Goal: Task Accomplishment & Management: Manage account settings

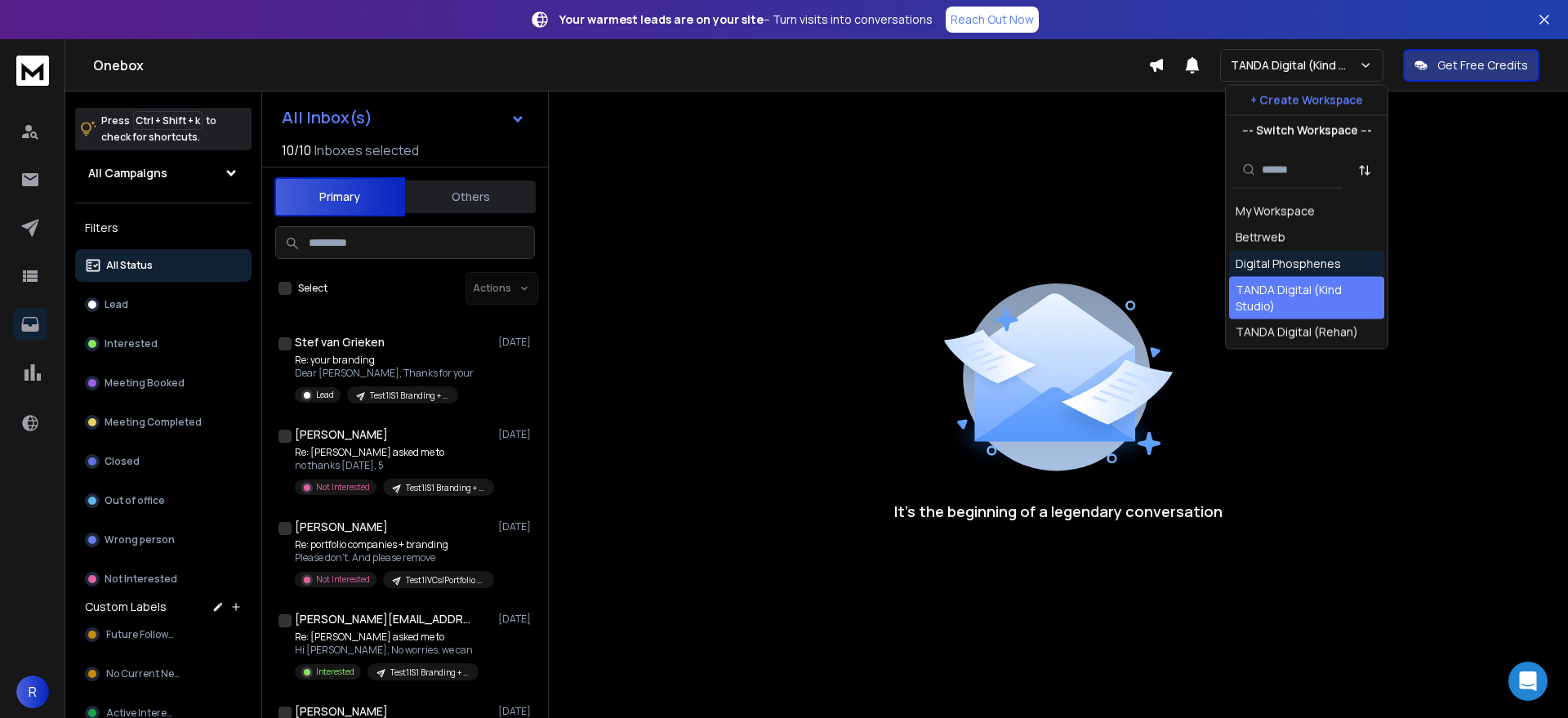
click at [1295, 243] on div "Bettrweb" at bounding box center [1306, 238] width 155 height 26
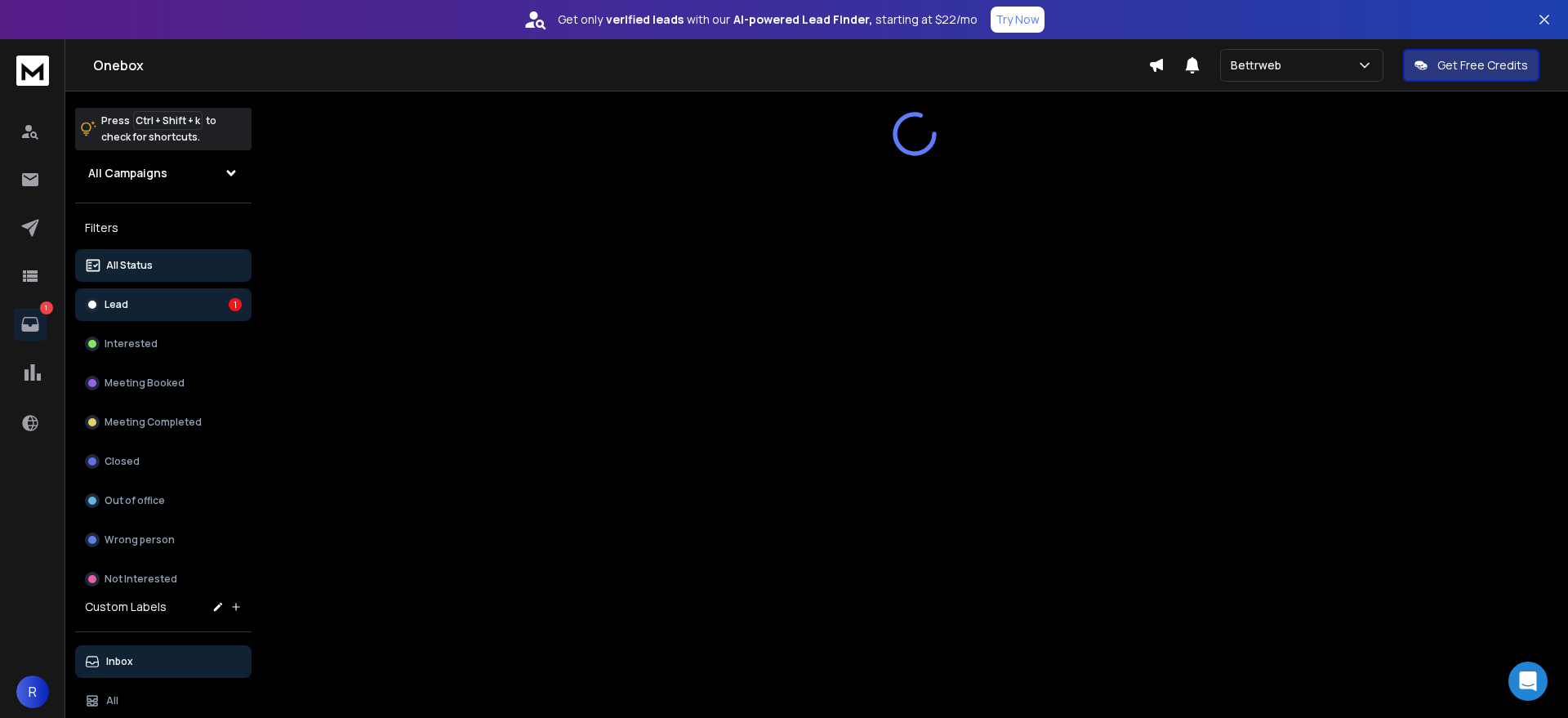
click at [174, 300] on button "Lead 1" at bounding box center [163, 305] width 176 height 33
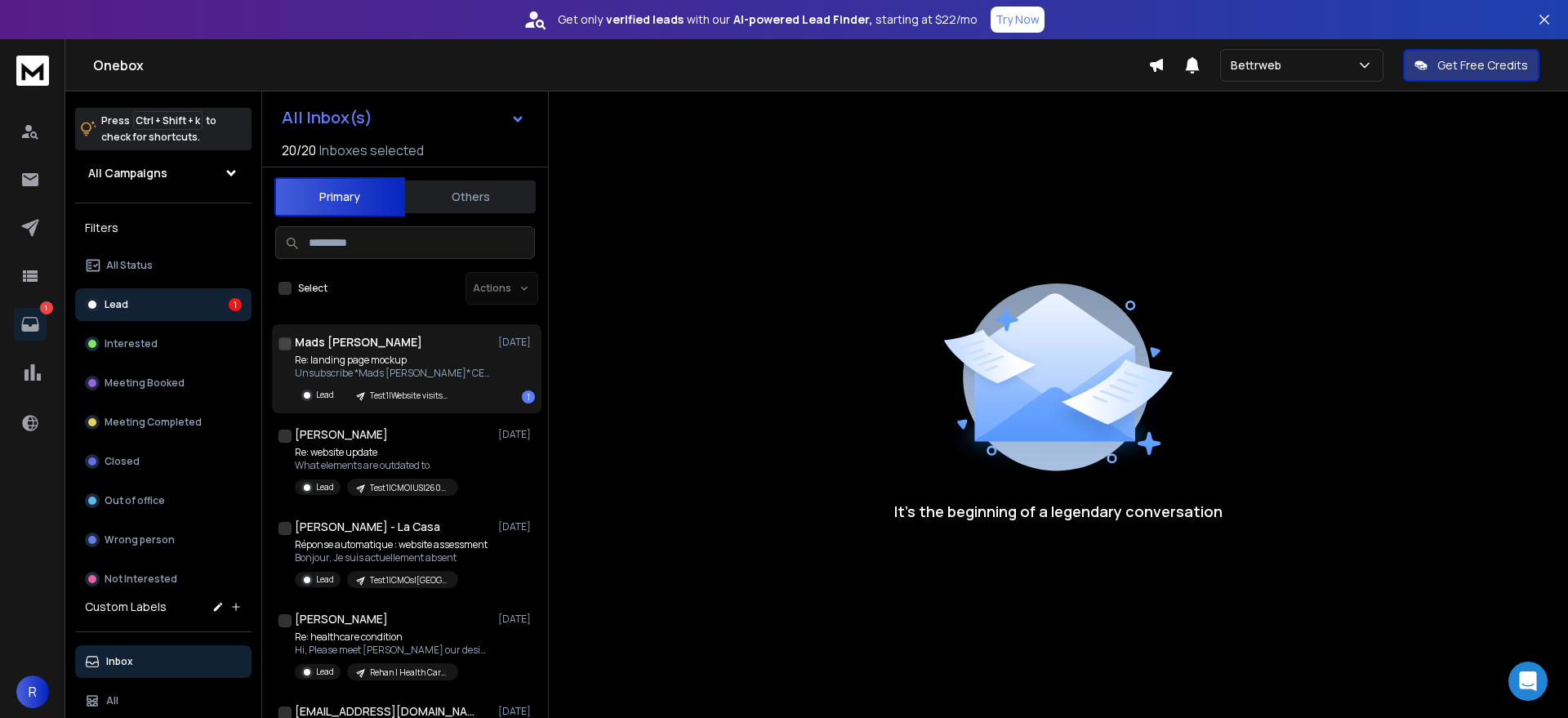
click at [407, 356] on p "Re: landing page mockup" at bounding box center [392, 359] width 196 height 13
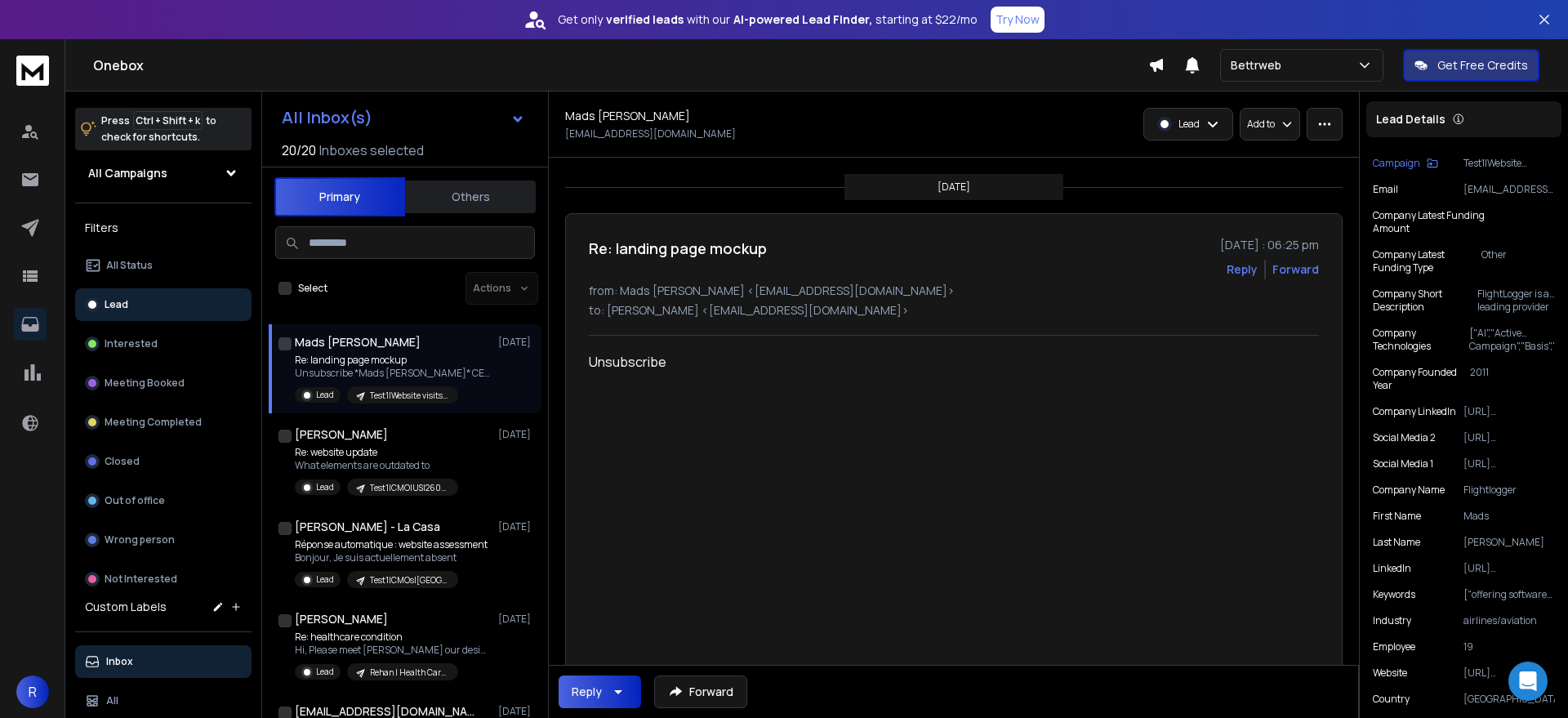
click at [1209, 118] on icon at bounding box center [1213, 124] width 13 height 13
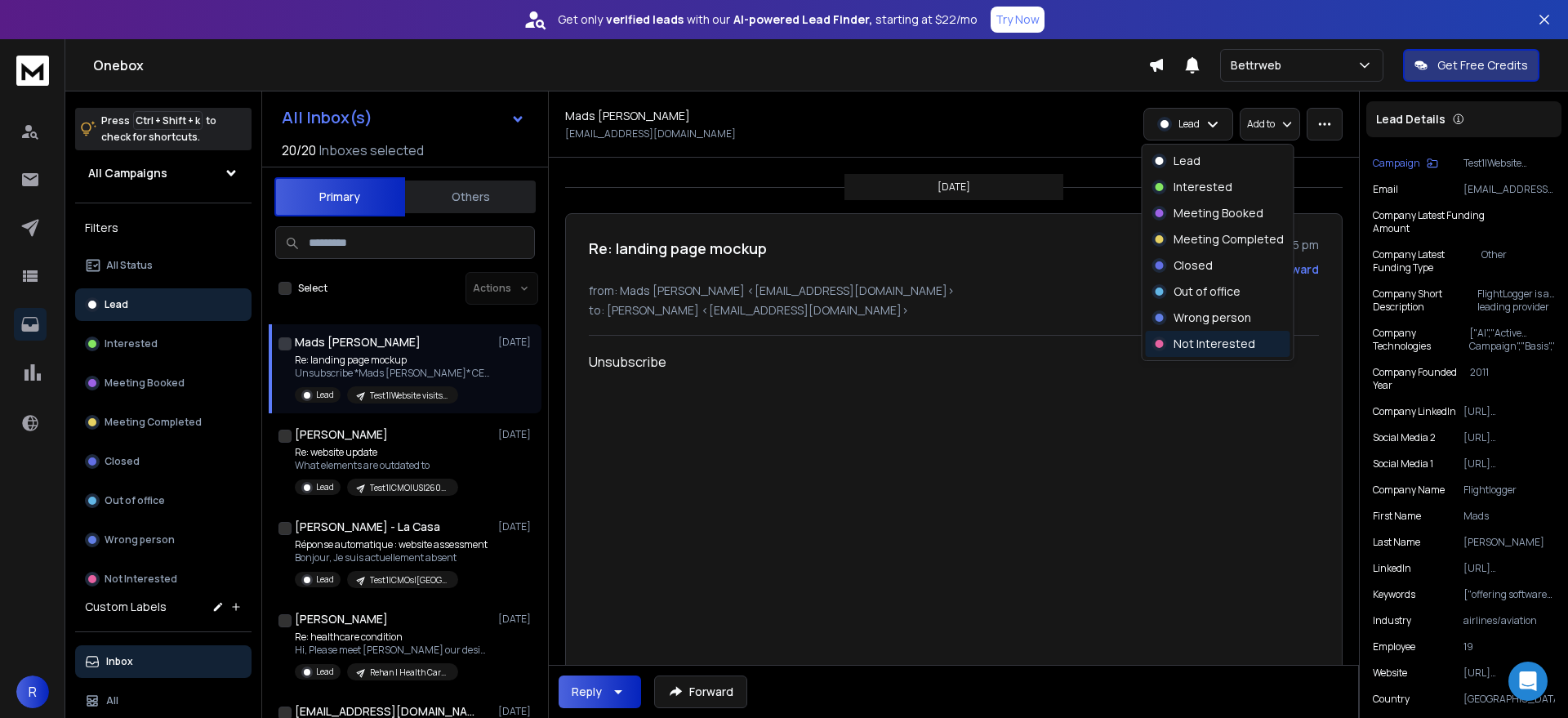
click at [1198, 347] on p "Not Interested" at bounding box center [1214, 344] width 82 height 17
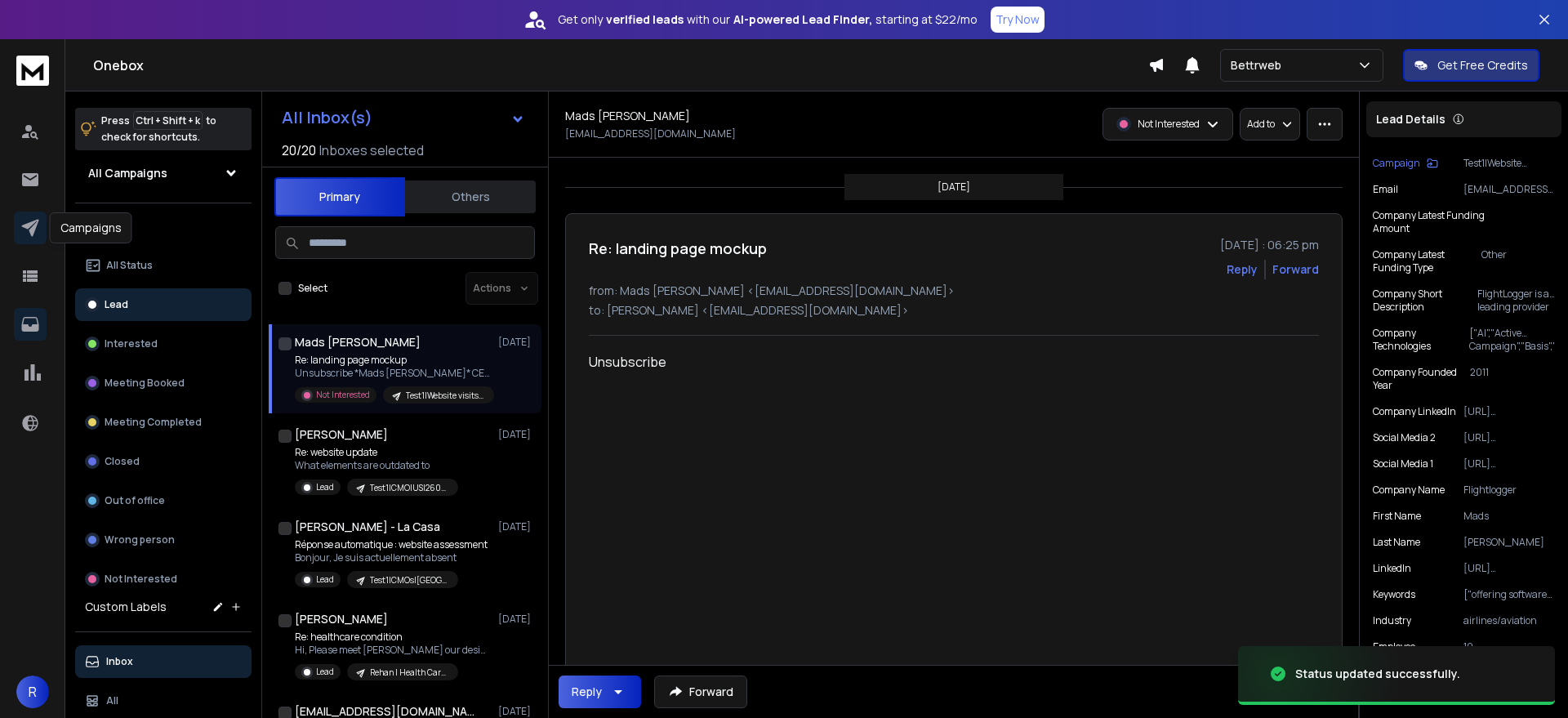
click at [31, 218] on icon at bounding box center [30, 228] width 19 height 19
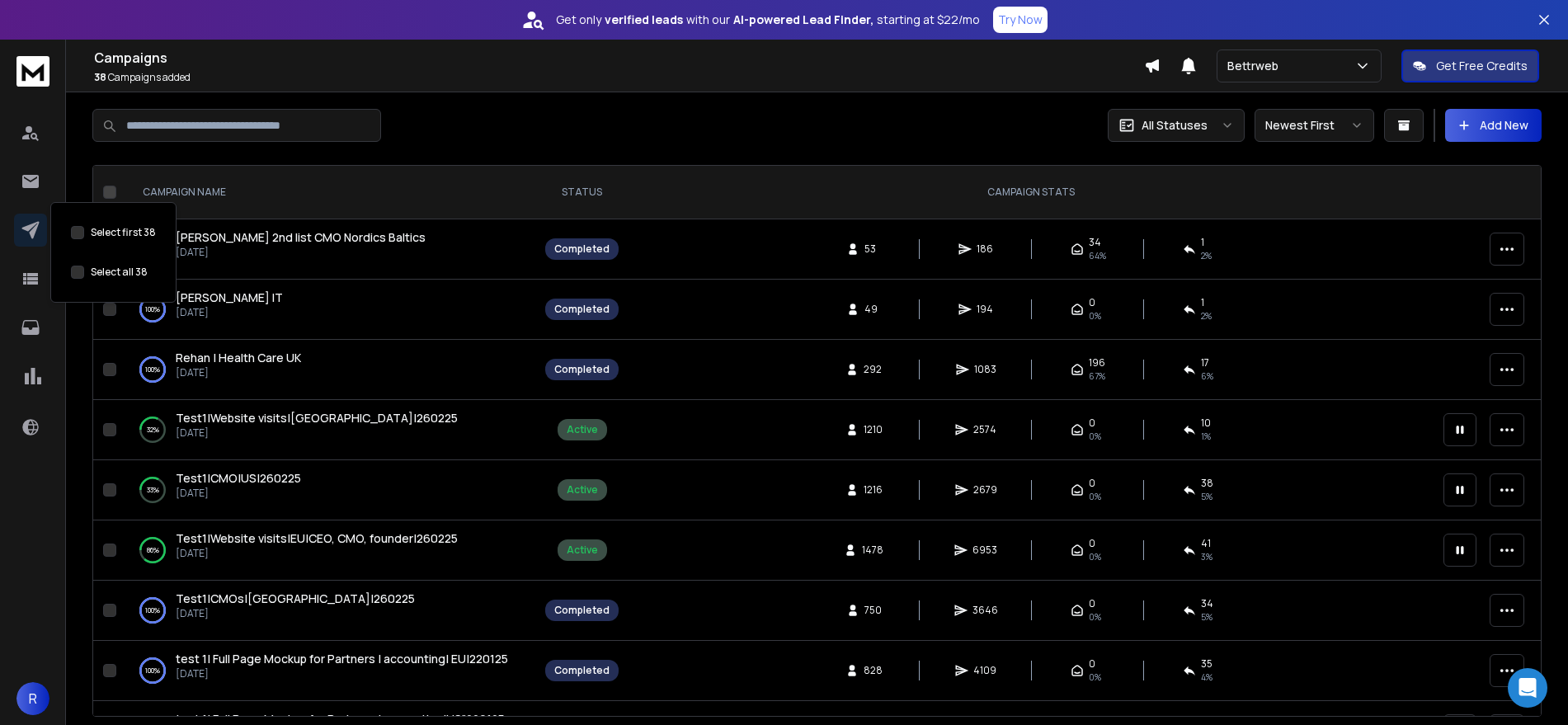
click at [107, 186] on button "Select first 38" at bounding box center [109, 192] width 13 height 13
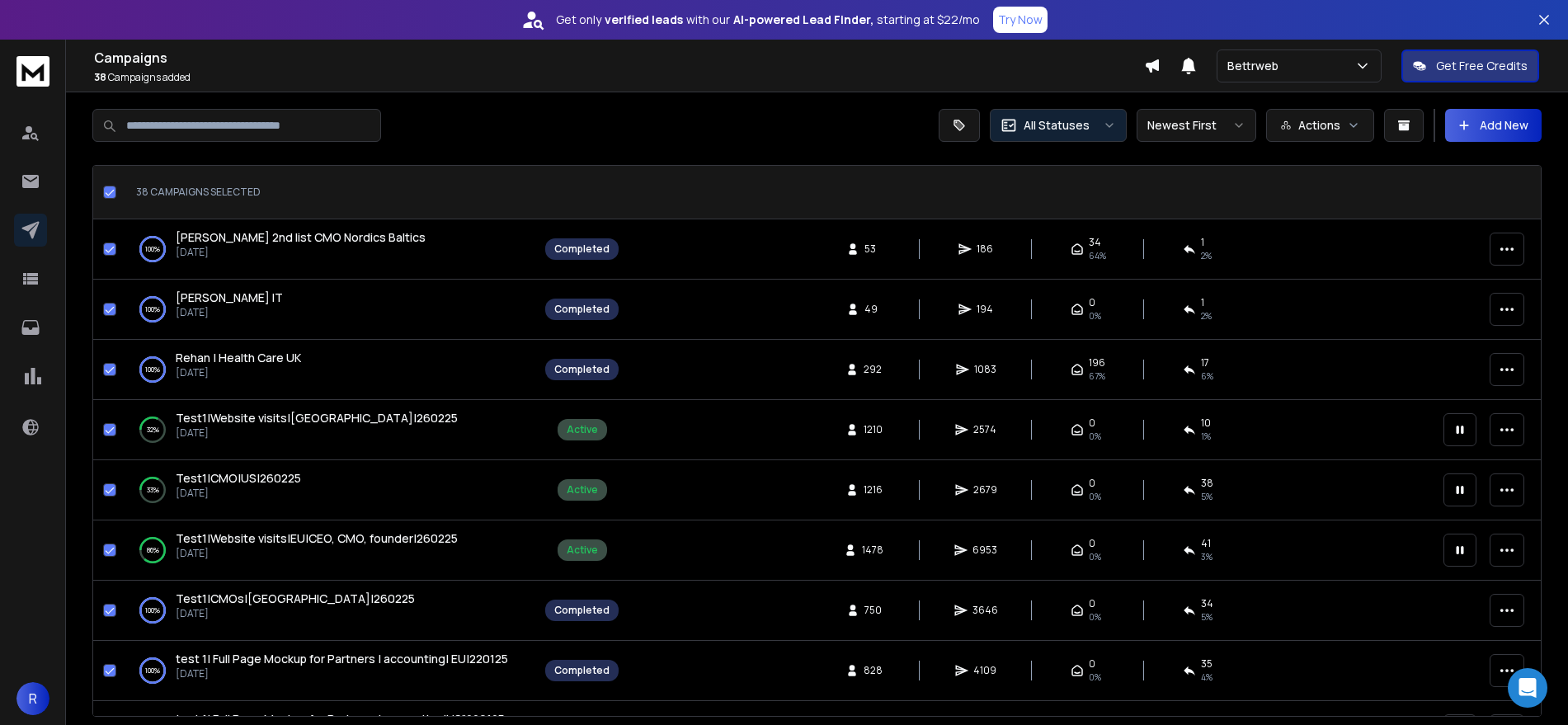
click at [1113, 127] on icon "button" at bounding box center [1109, 125] width 13 height 13
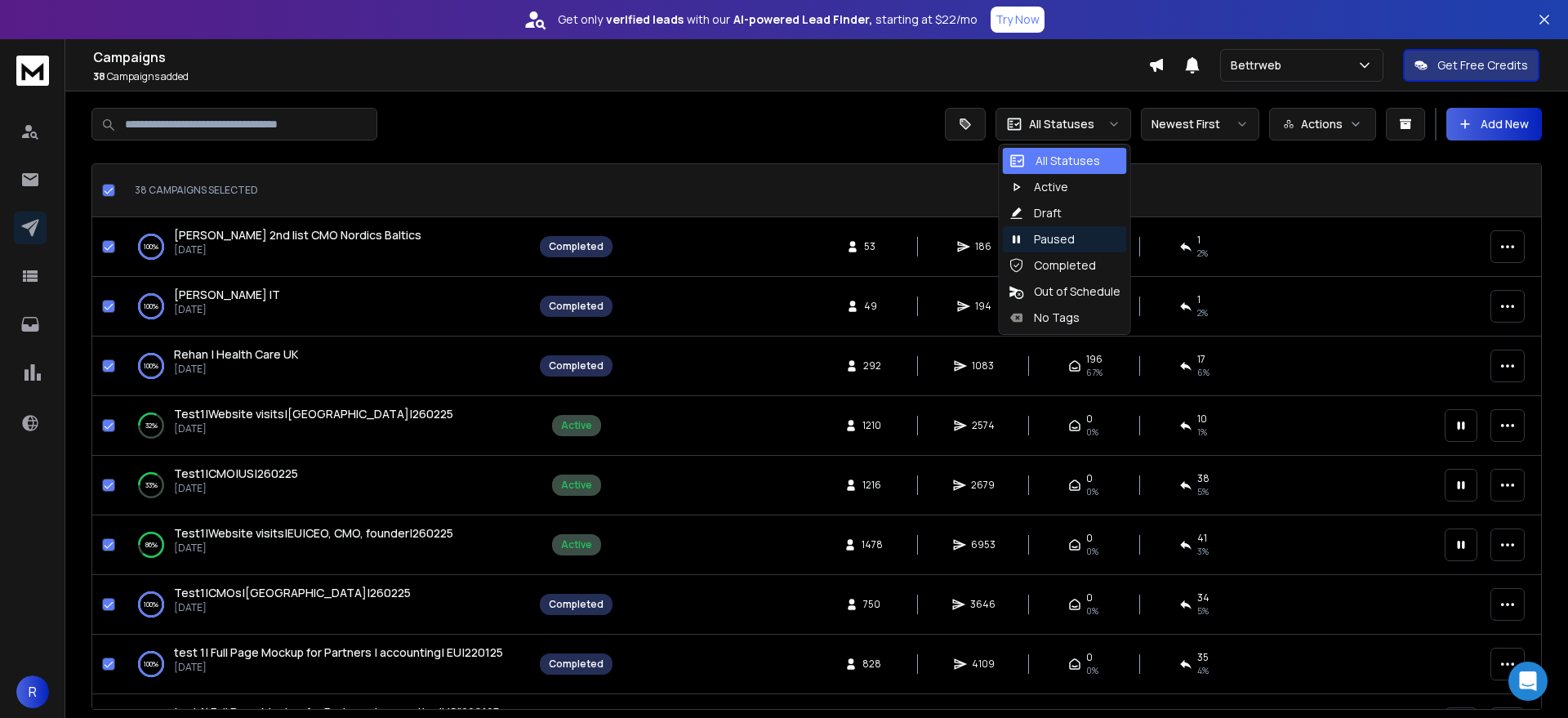
click at [1069, 241] on div "Paused" at bounding box center [1041, 239] width 65 height 17
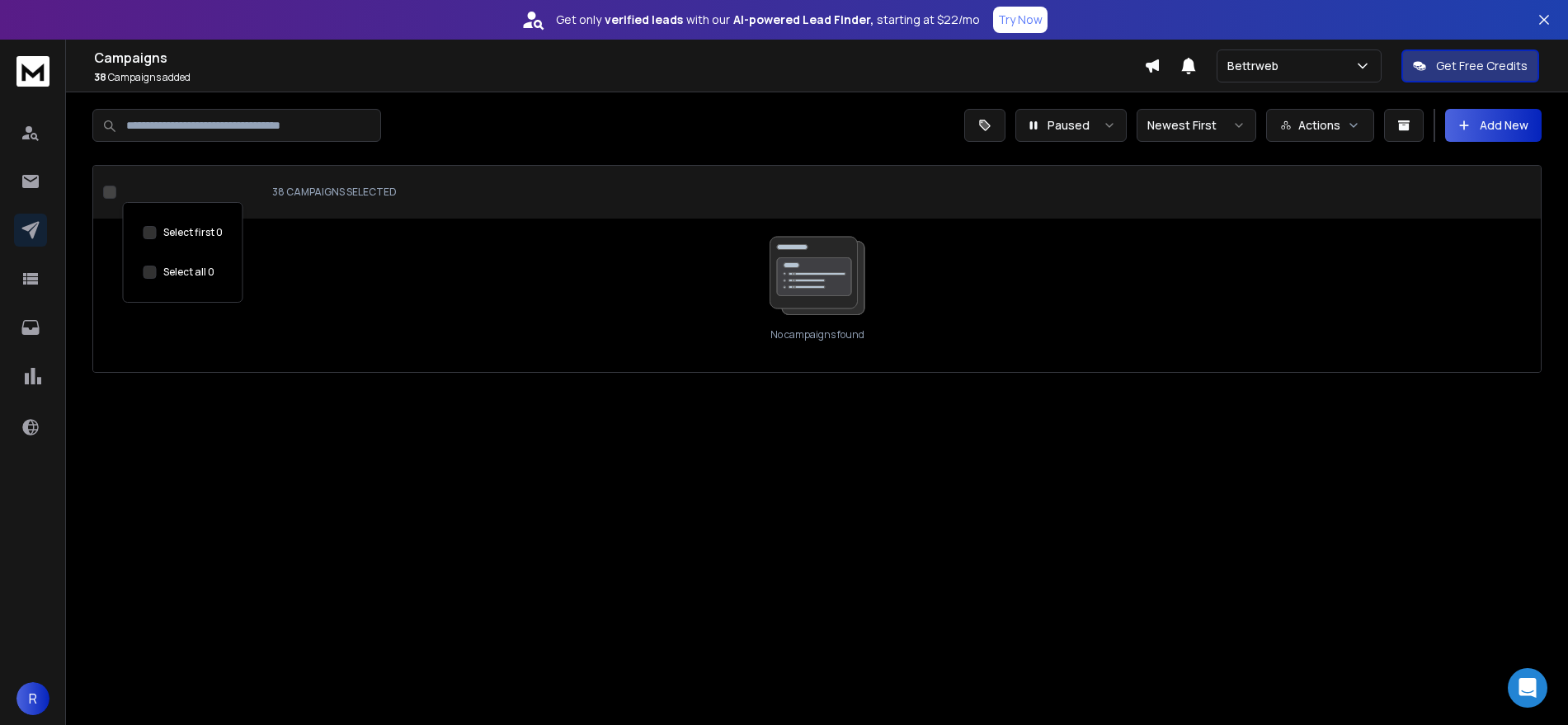
click at [111, 188] on button "Select first 0" at bounding box center [109, 192] width 13 height 13
click at [1045, 124] on div "Paused" at bounding box center [1057, 125] width 64 height 17
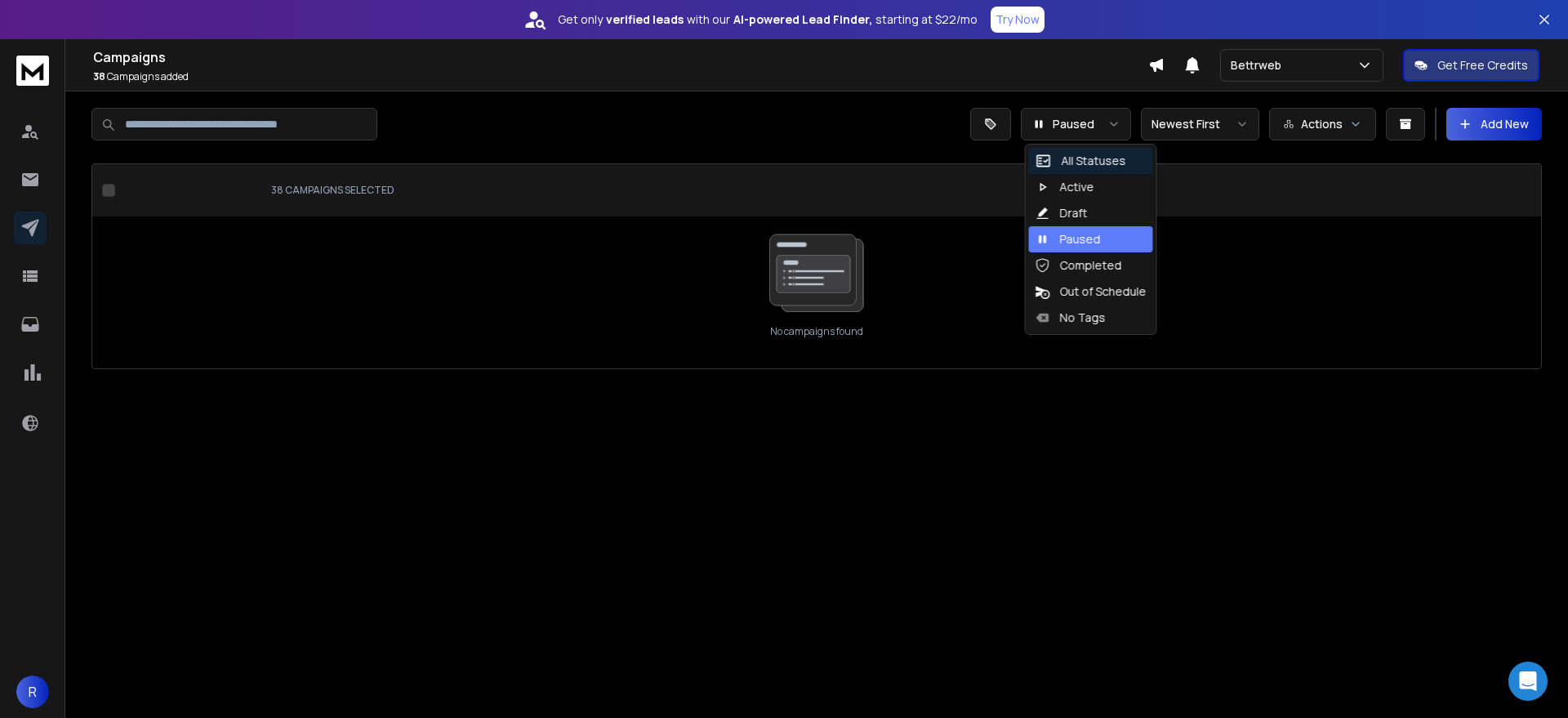
click at [788, 120] on div at bounding box center [454, 125] width 726 height 33
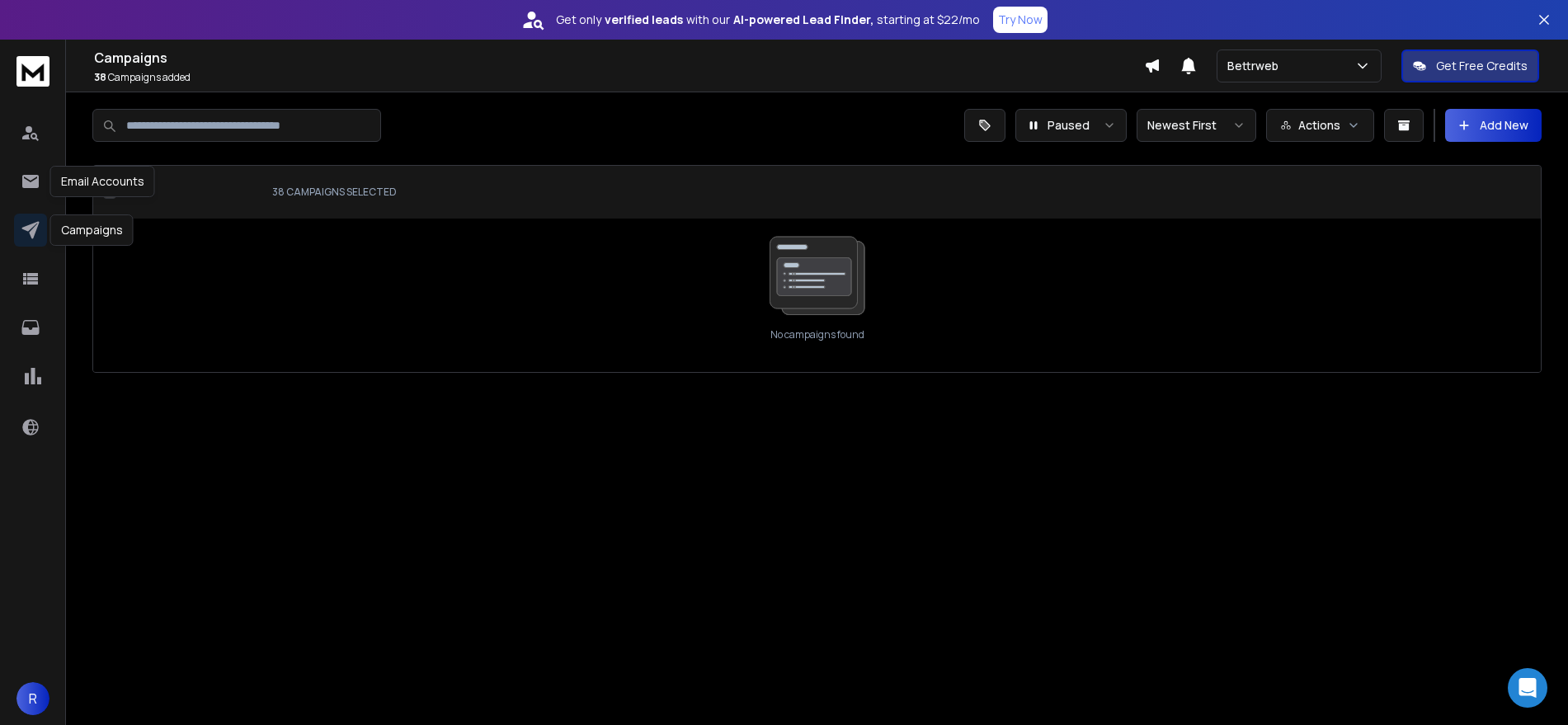
click at [43, 223] on link at bounding box center [30, 230] width 33 height 33
click at [31, 240] on link at bounding box center [30, 230] width 33 height 33
click at [1082, 125] on p "Paused" at bounding box center [1068, 125] width 42 height 17
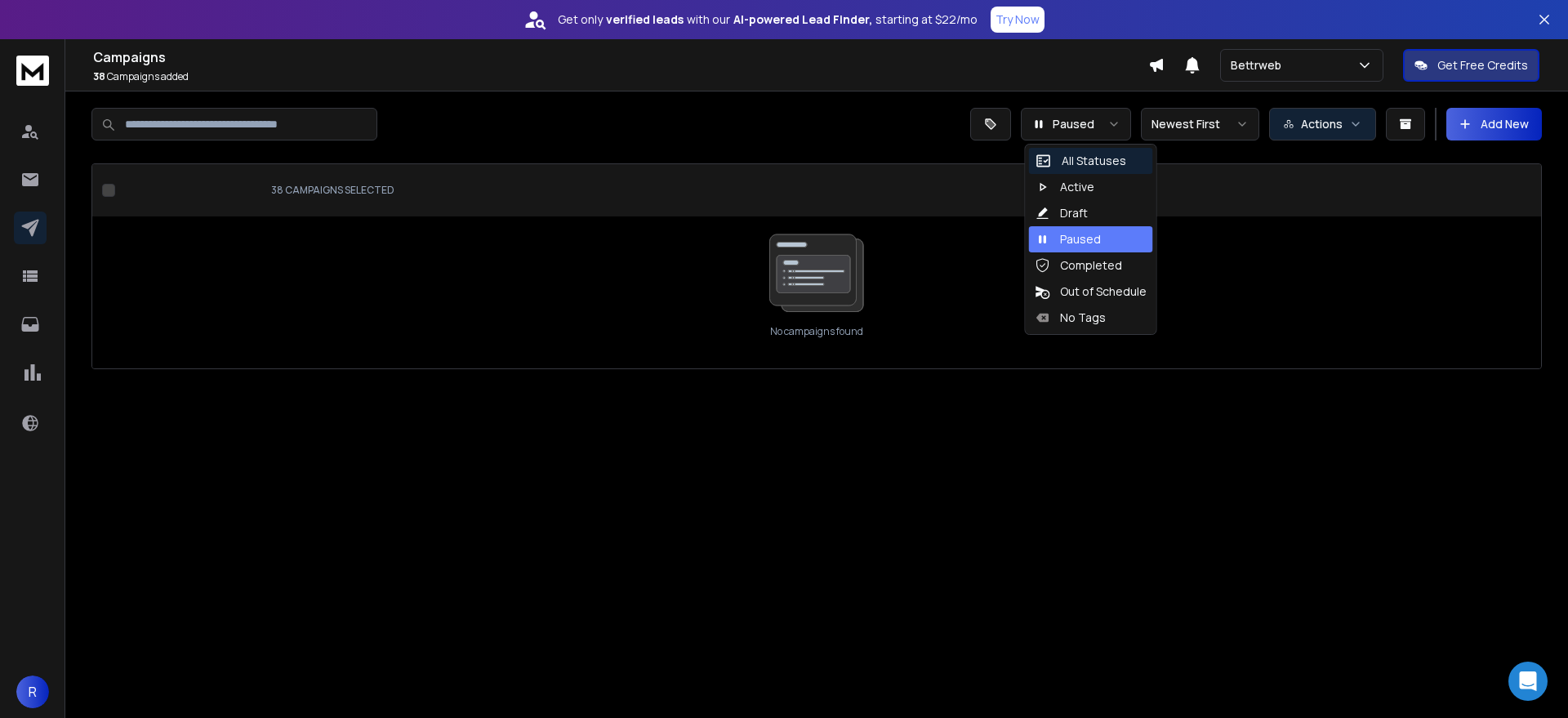
click at [1338, 122] on button "Actions" at bounding box center [1323, 125] width 107 height 33
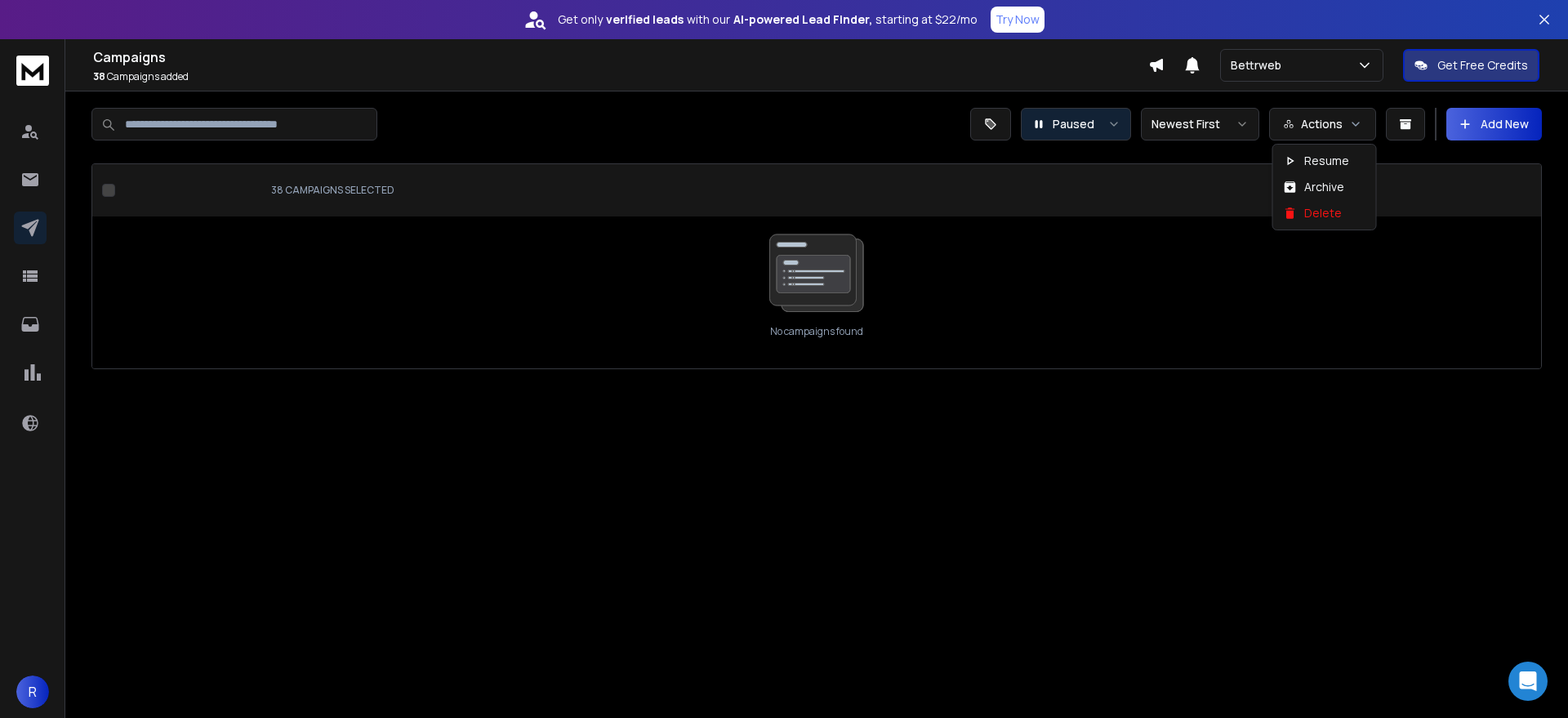
click at [1083, 119] on p "Paused" at bounding box center [1073, 124] width 42 height 17
click at [1077, 118] on p "Paused" at bounding box center [1058, 124] width 42 height 17
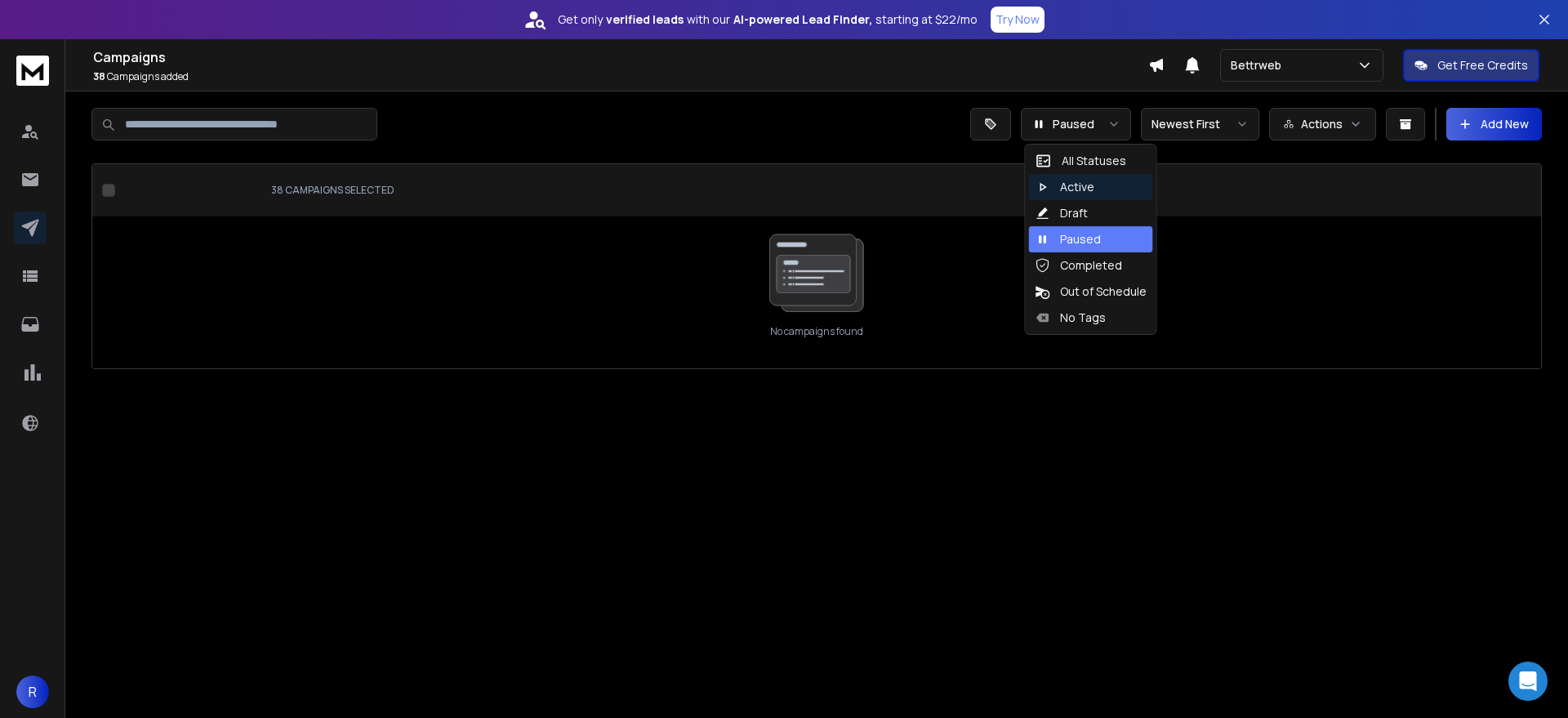
click at [1079, 195] on div "Active" at bounding box center [1064, 187] width 58 height 17
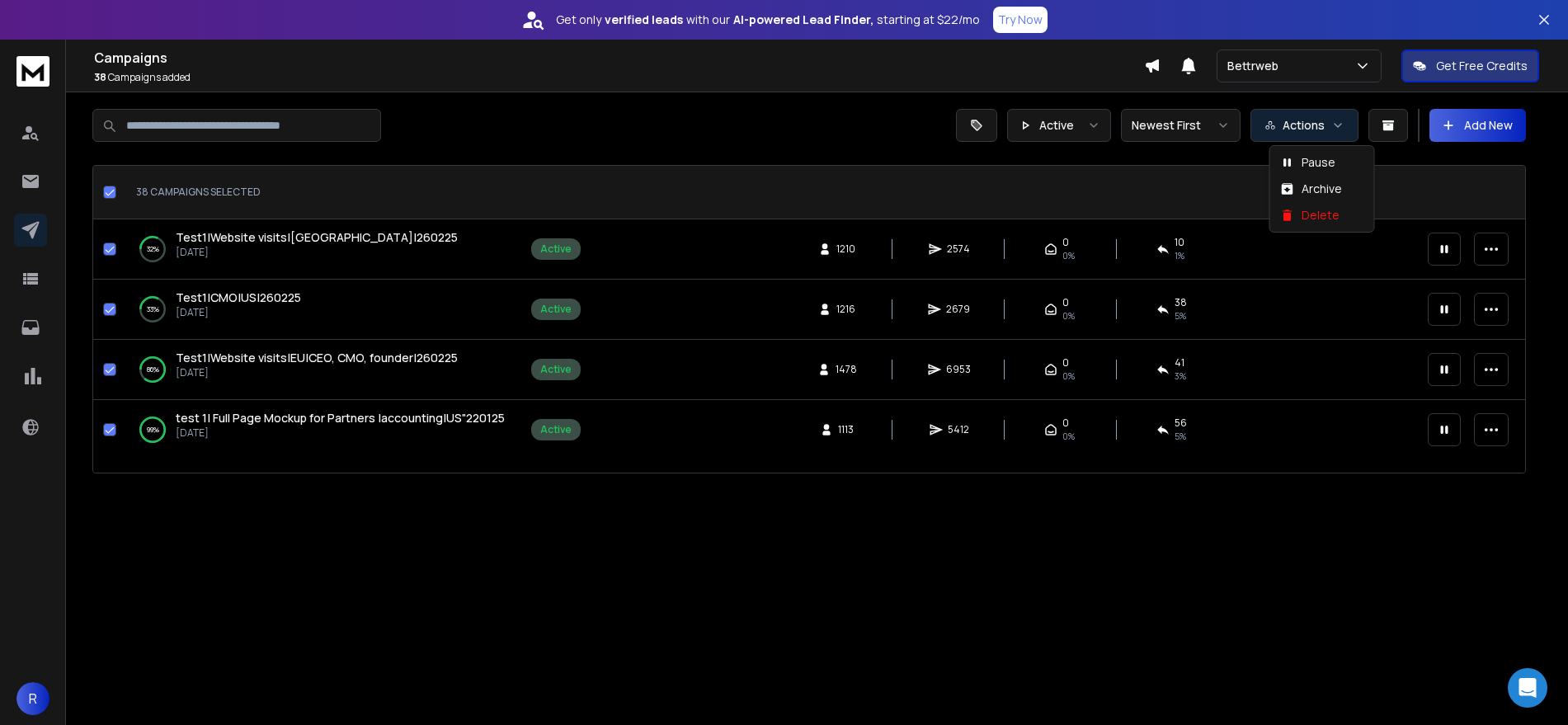
click at [1323, 125] on button "Actions" at bounding box center [1304, 126] width 108 height 33
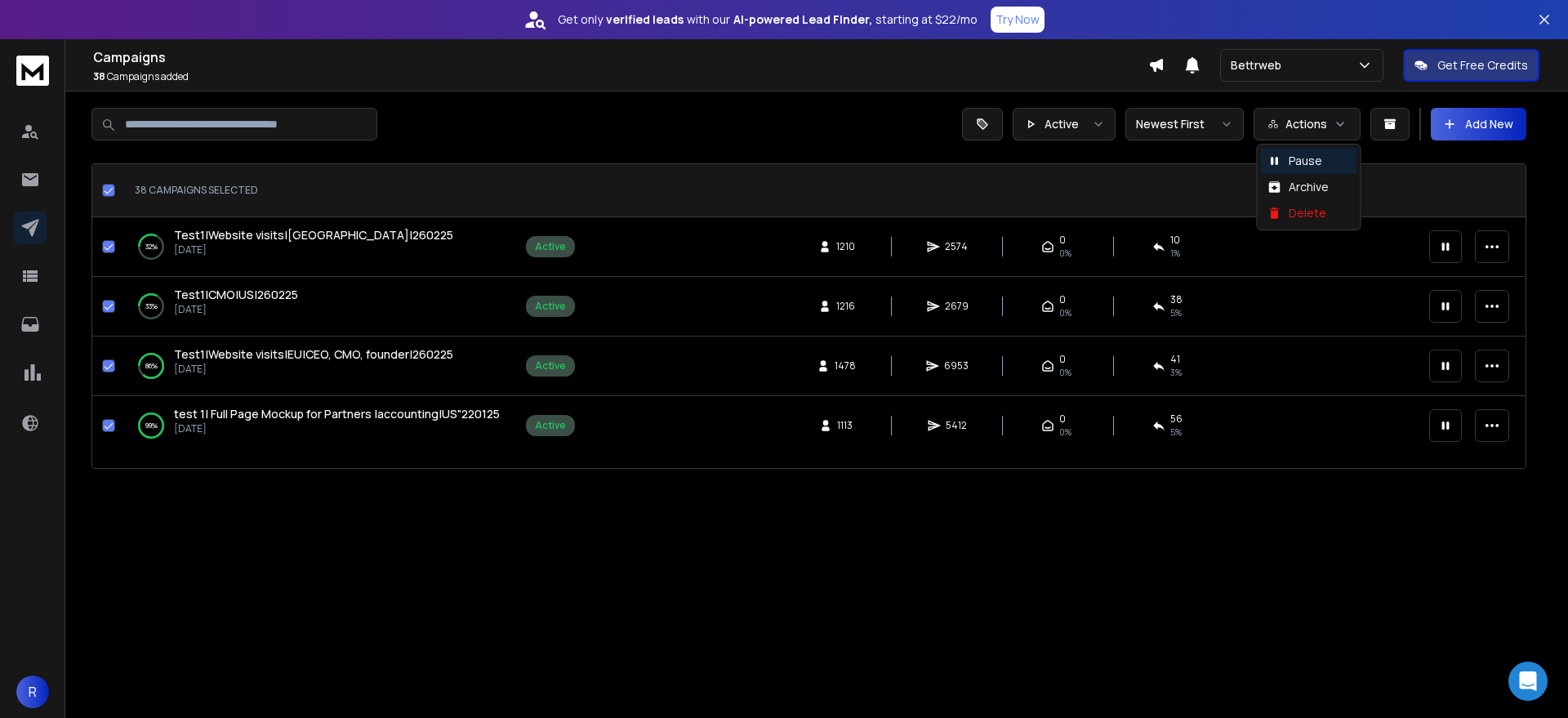
click at [1304, 167] on p "Pause" at bounding box center [1305, 161] width 33 height 17
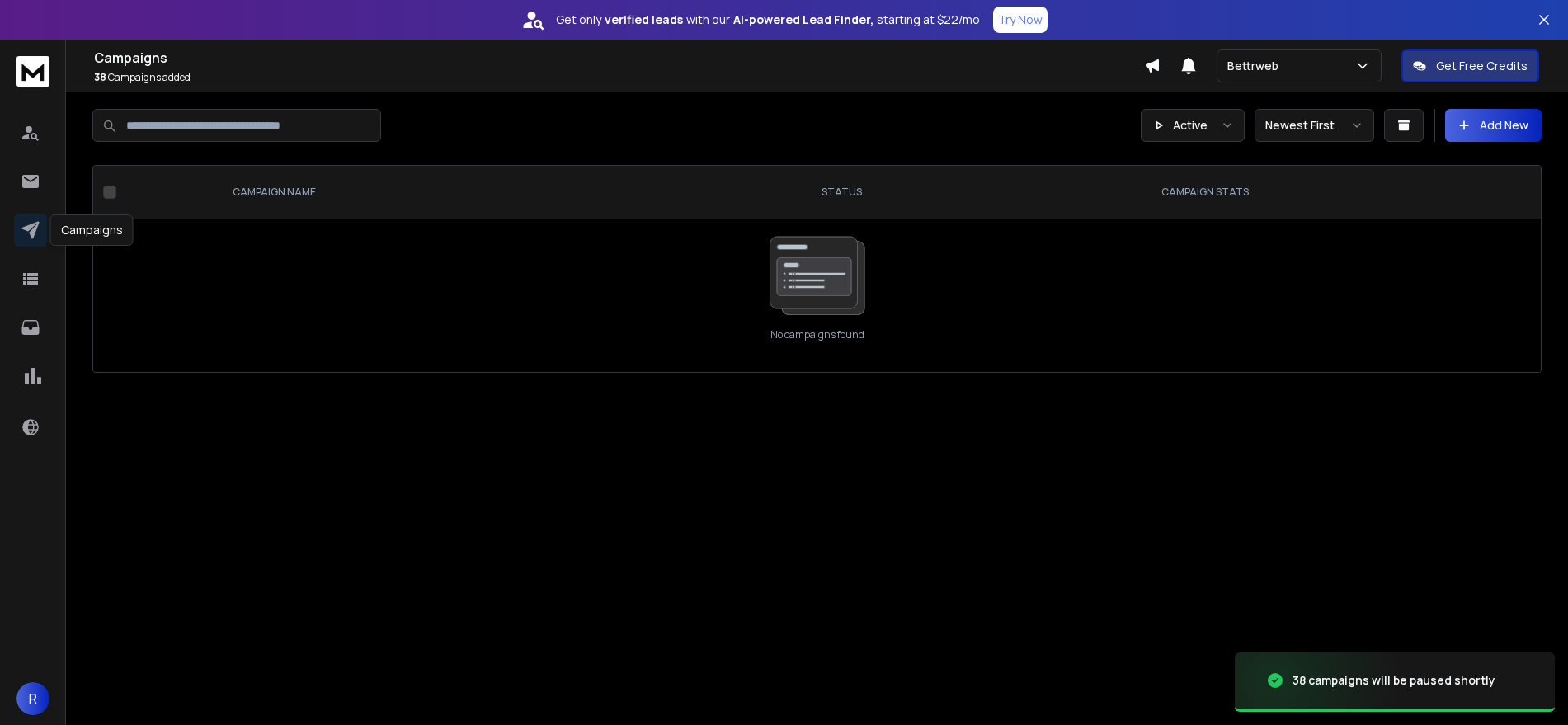
click at [37, 224] on icon at bounding box center [30, 230] width 18 height 18
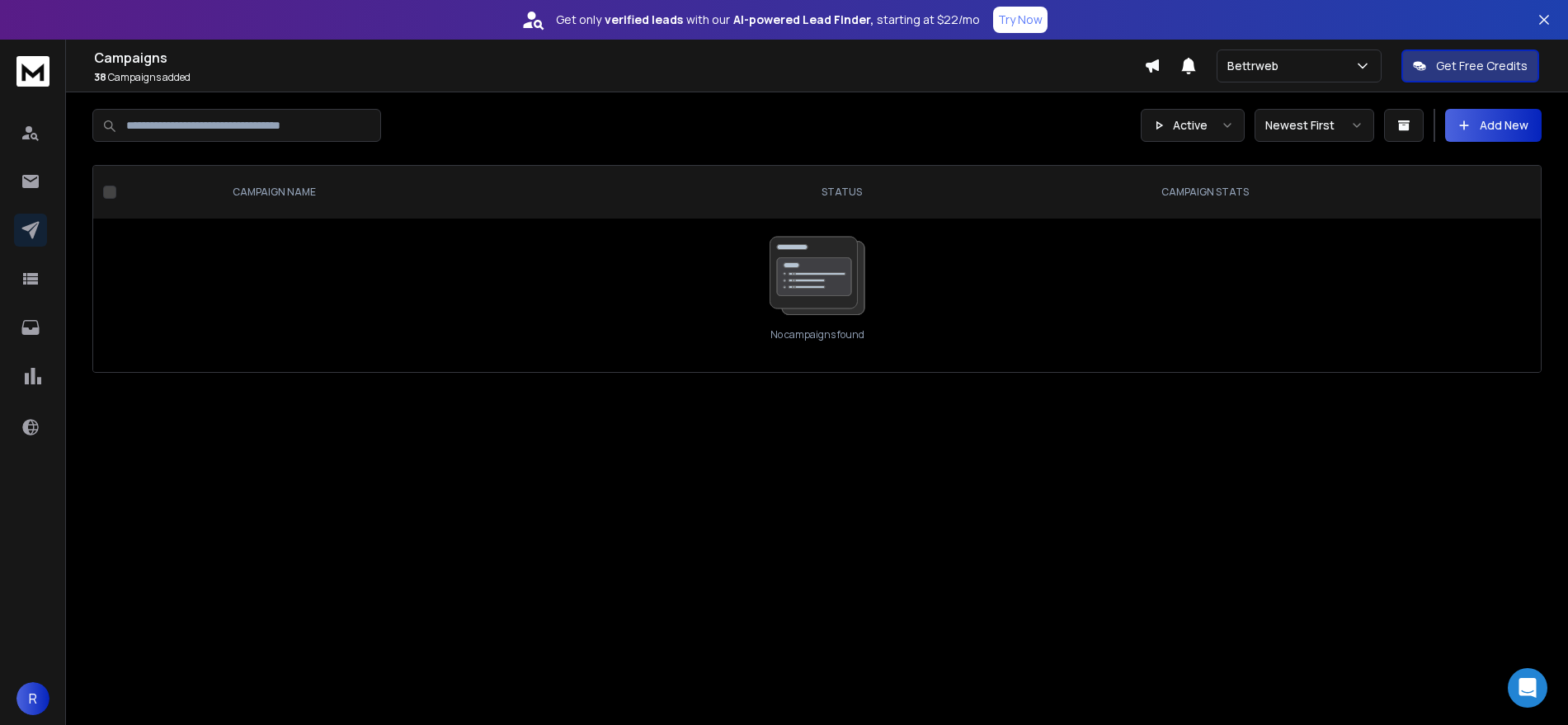
click at [796, 119] on div at bounding box center [454, 126] width 725 height 33
click at [520, 608] on div "Campaigns 38 Campaigns Added Active Newest First Add New CAMPAIGN NAME STATUS C…" at bounding box center [816, 471] width 1449 height 725
click at [36, 230] on icon at bounding box center [30, 230] width 20 height 20
drag, startPoint x: 406, startPoint y: 488, endPoint x: 427, endPoint y: 488, distance: 21.0
click at [406, 488] on div "Campaigns 38 Campaigns Added Active Newest First Add New CAMPAIGN NAME STATUS C…" at bounding box center [816, 471] width 1449 height 725
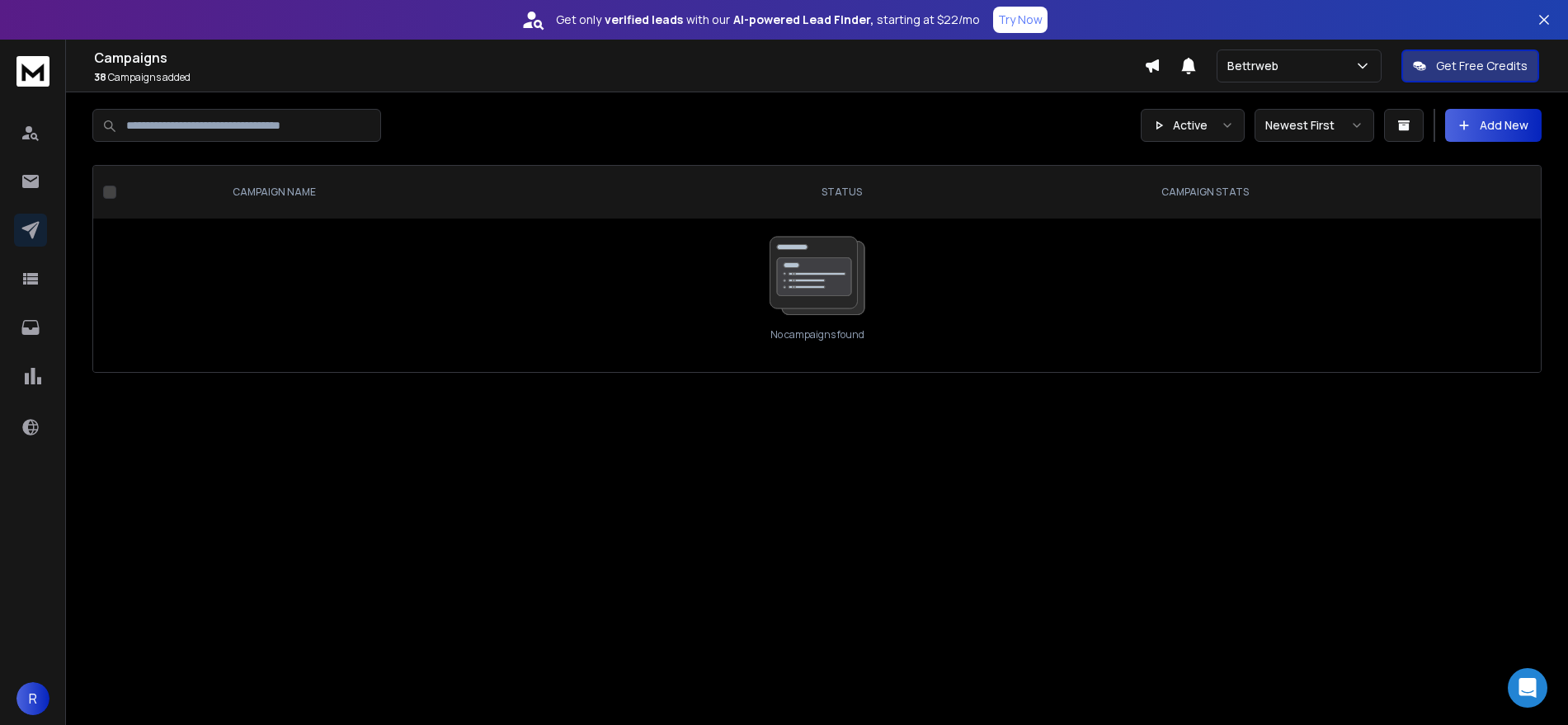
click at [843, 107] on div "Campaigns 38 Campaigns Added Active Newest First Add New CAMPAIGN NAME STATUS C…" at bounding box center [816, 471] width 1502 height 758
click at [29, 278] on icon at bounding box center [30, 279] width 15 height 12
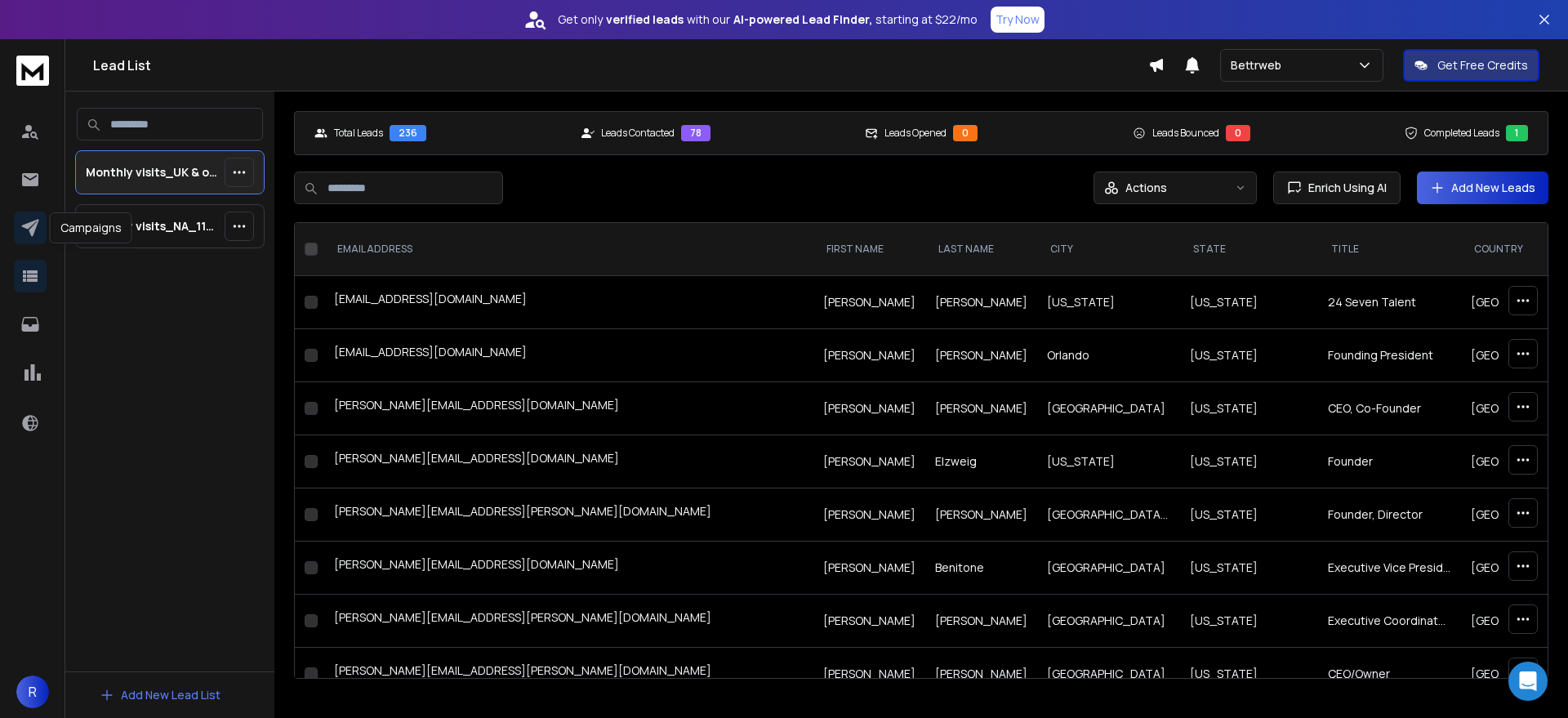
click at [28, 230] on icon at bounding box center [30, 228] width 19 height 19
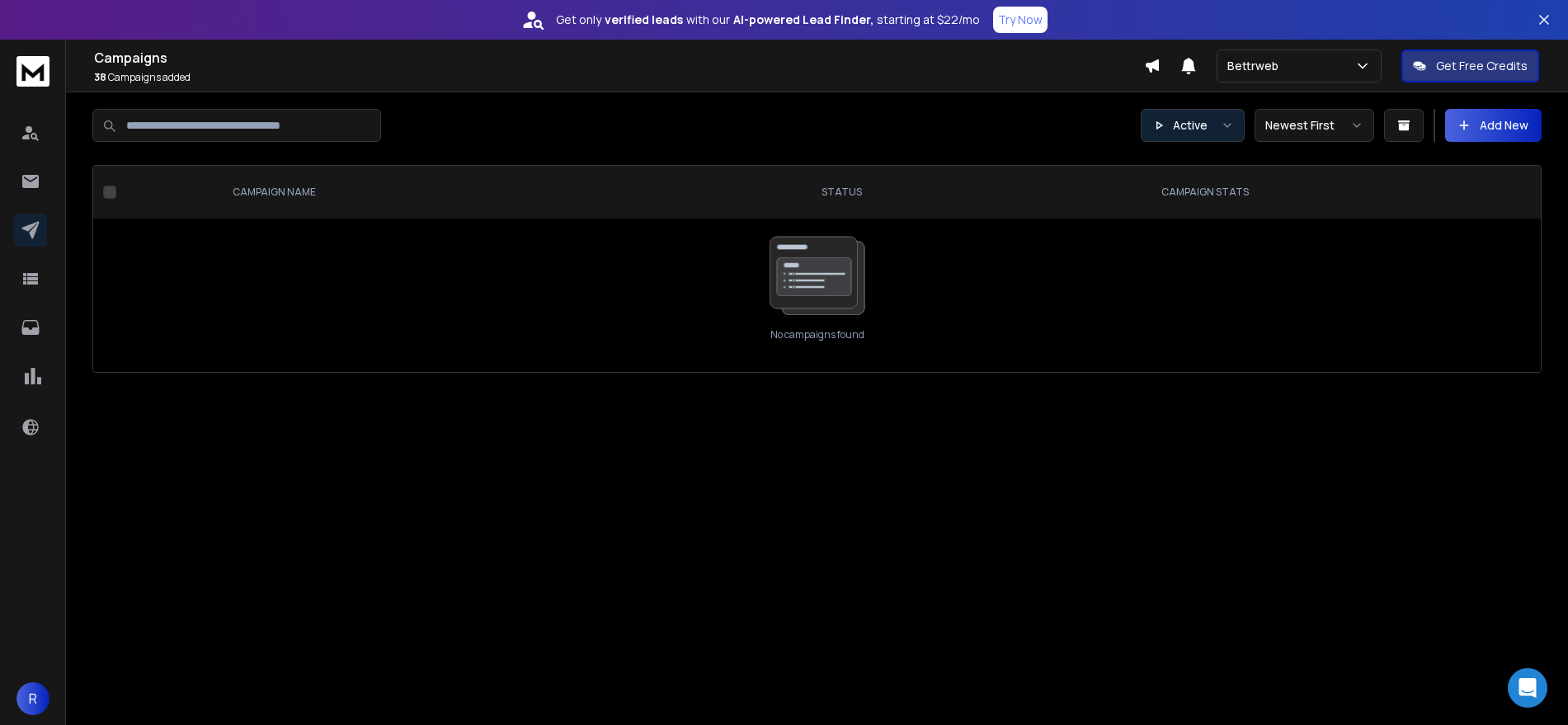
click at [1224, 123] on icon "button" at bounding box center [1227, 125] width 13 height 13
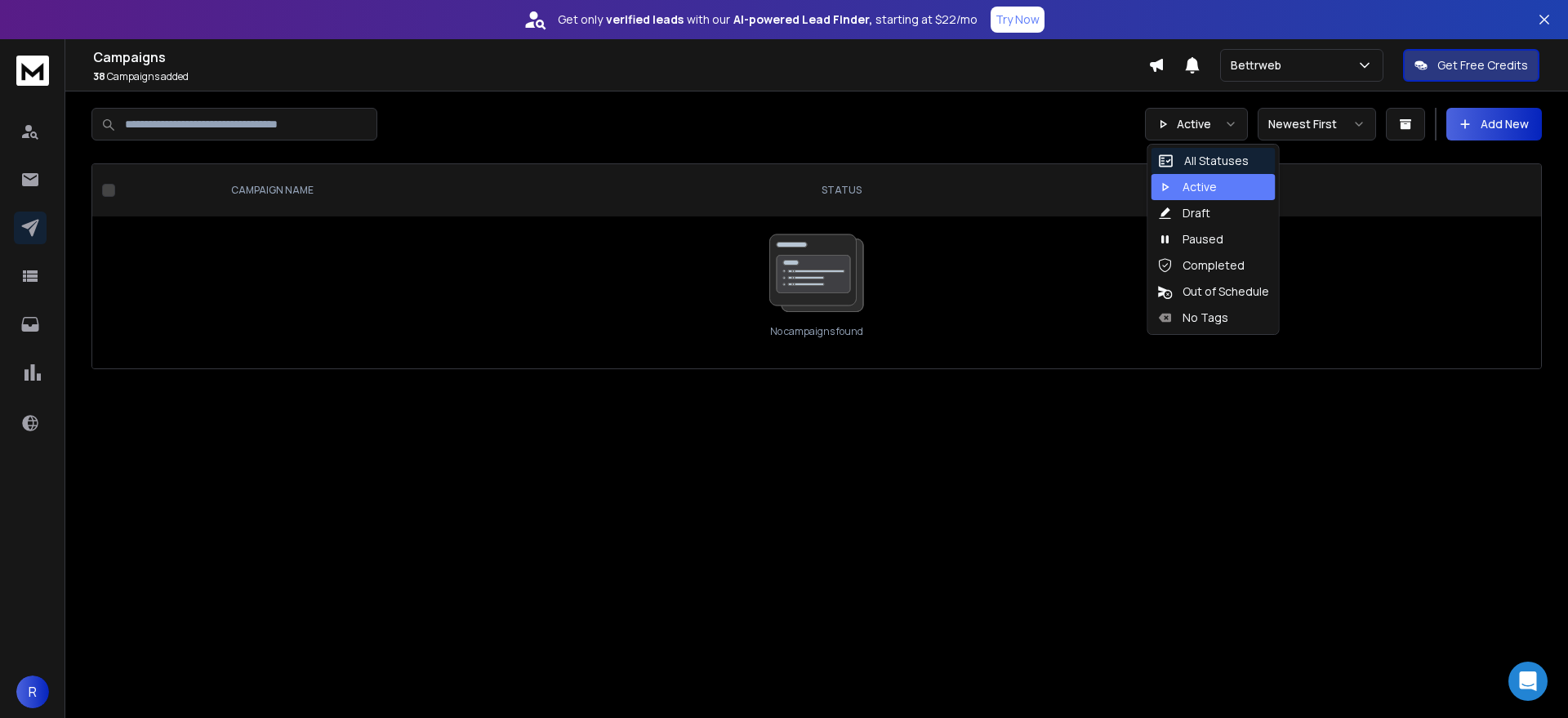
click at [1212, 168] on div "All Statuses" at bounding box center [1203, 161] width 91 height 17
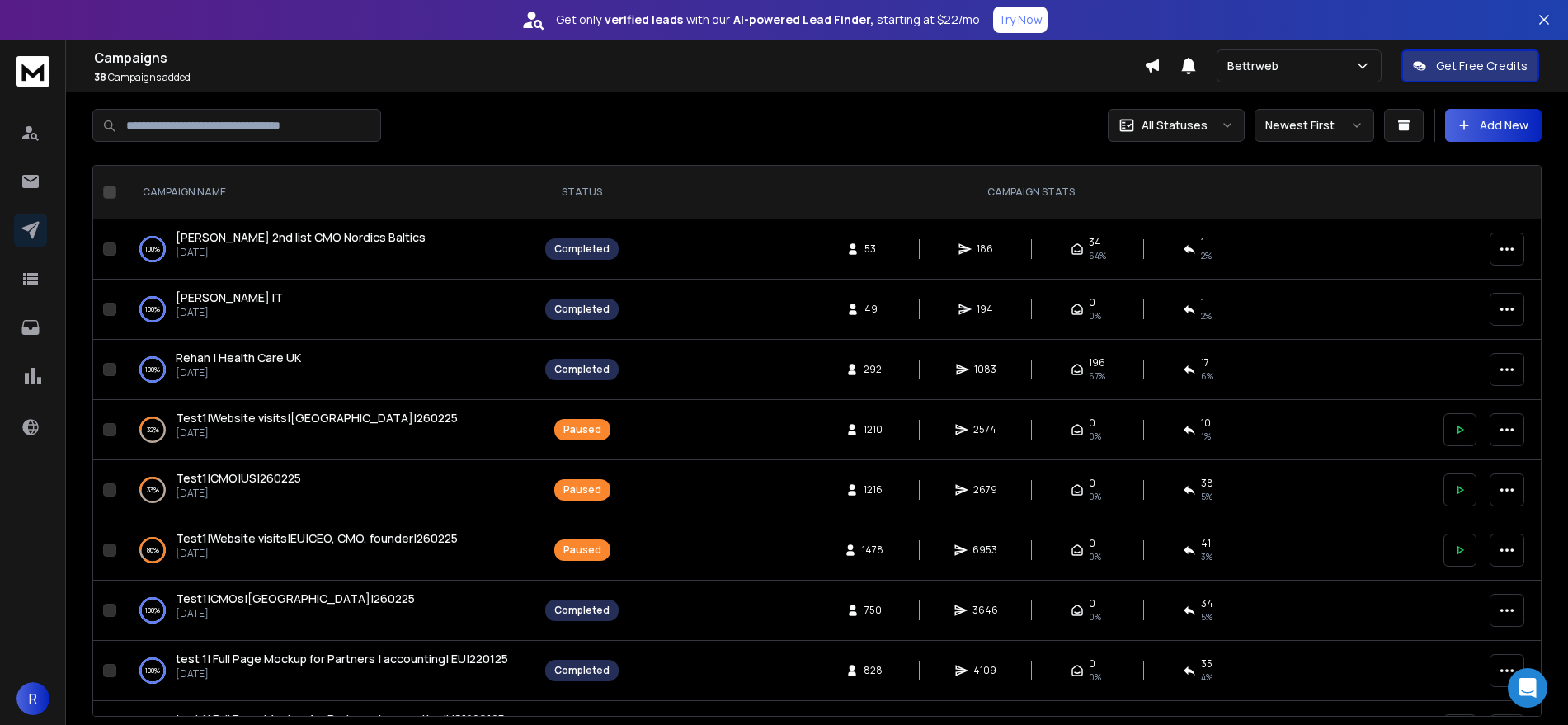
click at [804, 127] on div at bounding box center [454, 126] width 725 height 33
click at [1312, 66] on div "Bettrweb" at bounding box center [1299, 66] width 144 height 17
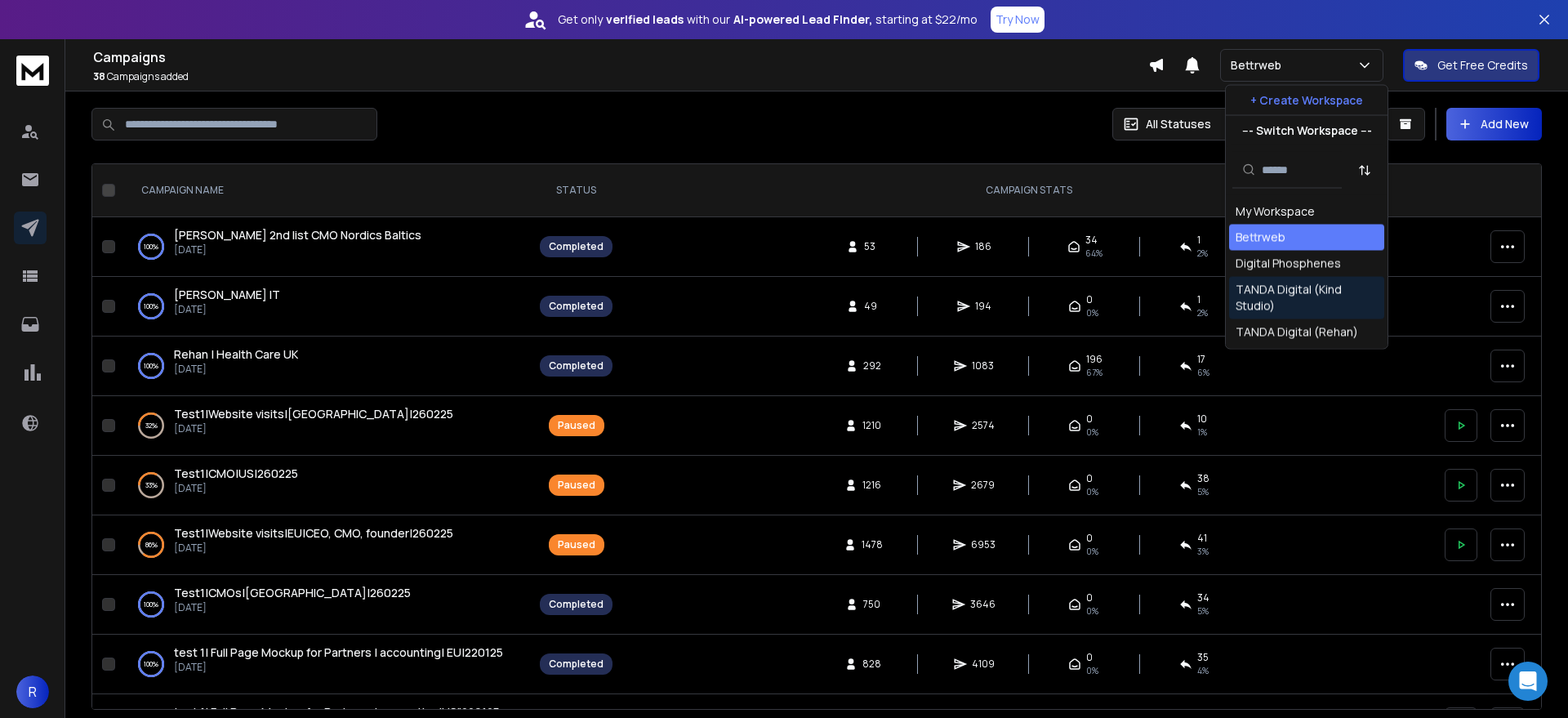
click at [1283, 289] on div "TANDA Digital (Kind Studio)" at bounding box center [1307, 298] width 142 height 33
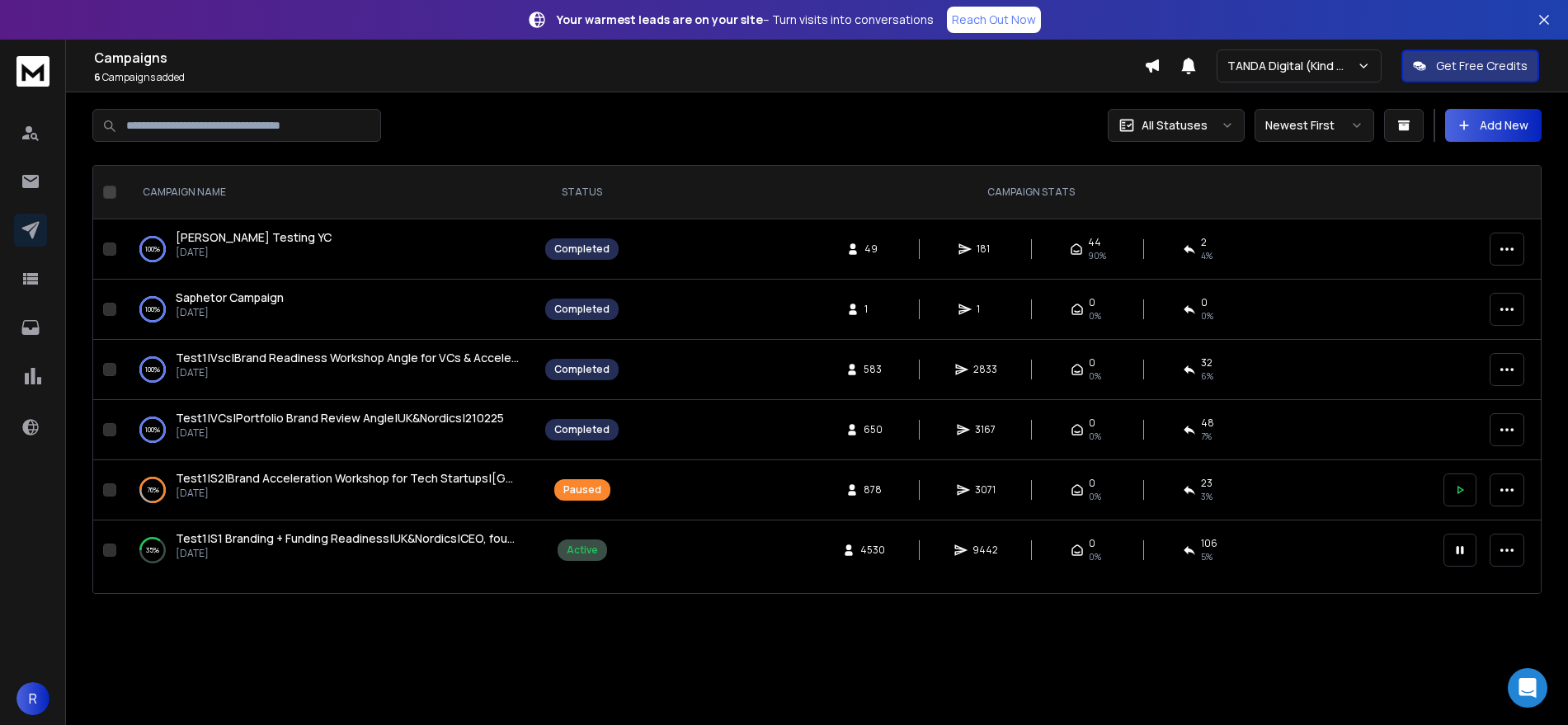
click at [376, 641] on div "Campaigns 6 Campaigns Added All Statuses Newest First Add New CAMPAIGN NAME STA…" at bounding box center [816, 471] width 1449 height 725
click at [554, 641] on div "Campaigns 6 Campaigns Added All Statuses Newest First Add New CAMPAIGN NAME STA…" at bounding box center [816, 471] width 1449 height 725
click at [638, 664] on div "Campaigns 6 Campaigns Added All Statuses Newest First Add New CAMPAIGN NAME STA…" at bounding box center [816, 471] width 1449 height 725
click at [1294, 66] on p "TANDA Digital (Kind Studio)" at bounding box center [1293, 66] width 130 height 17
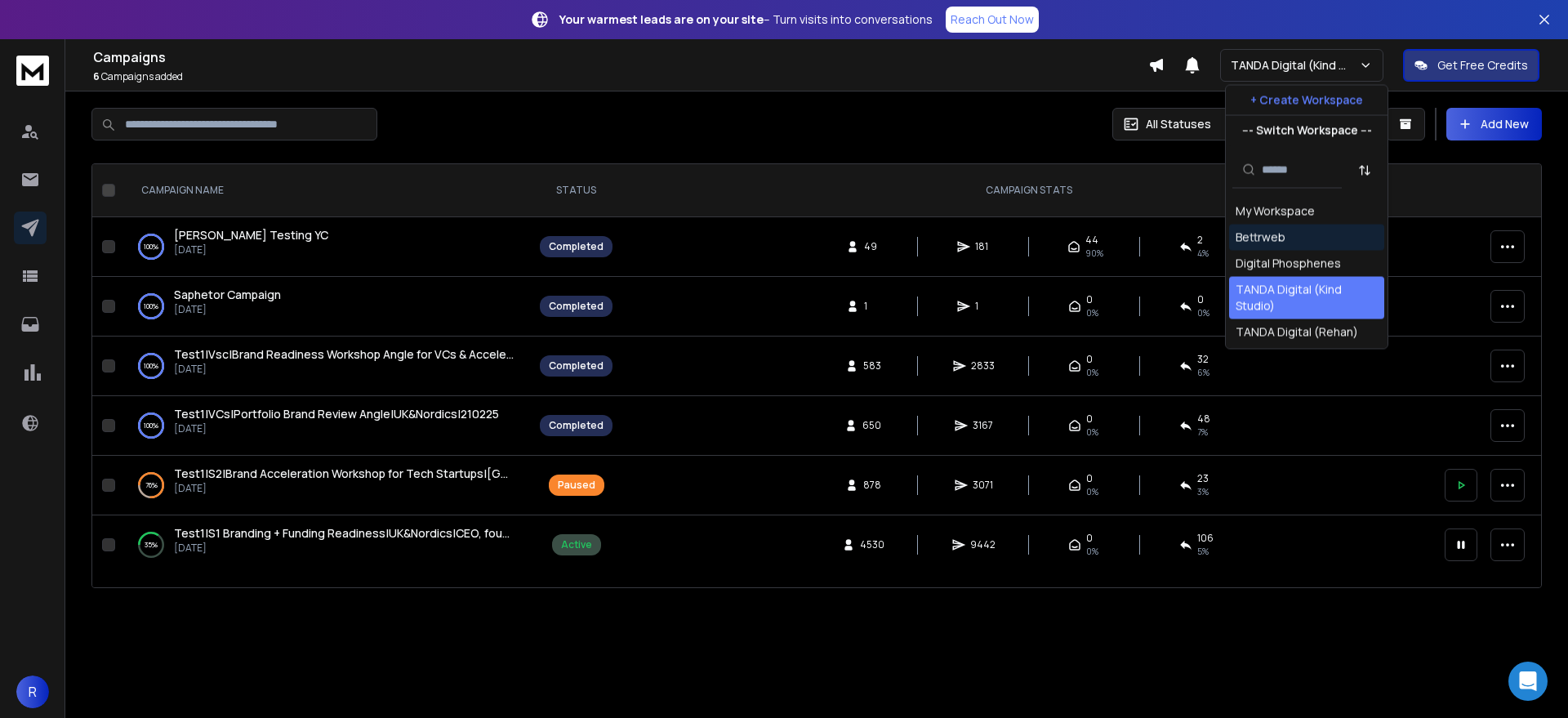
click at [1281, 236] on div "Bettrweb" at bounding box center [1260, 238] width 50 height 17
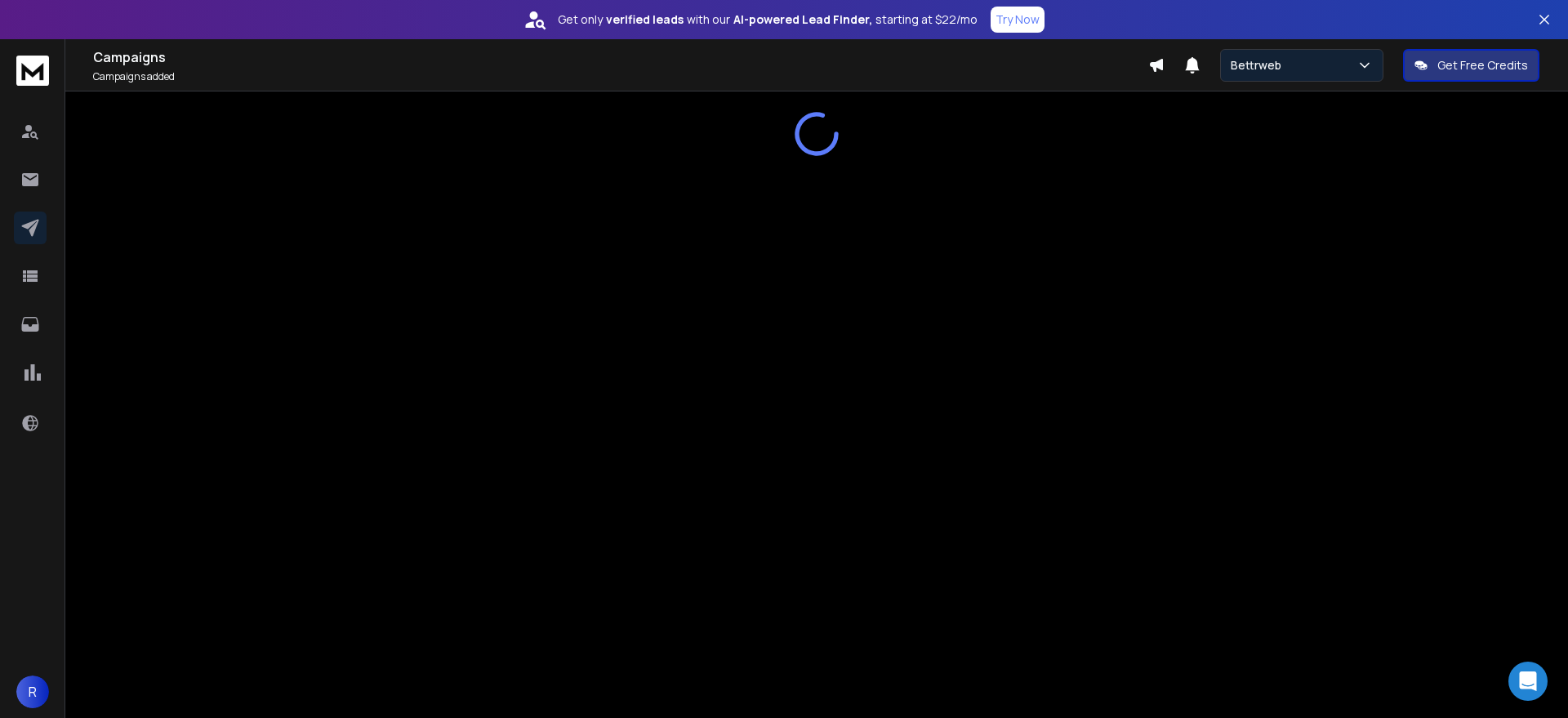
click at [1303, 56] on button "Bettrweb" at bounding box center [1302, 65] width 164 height 33
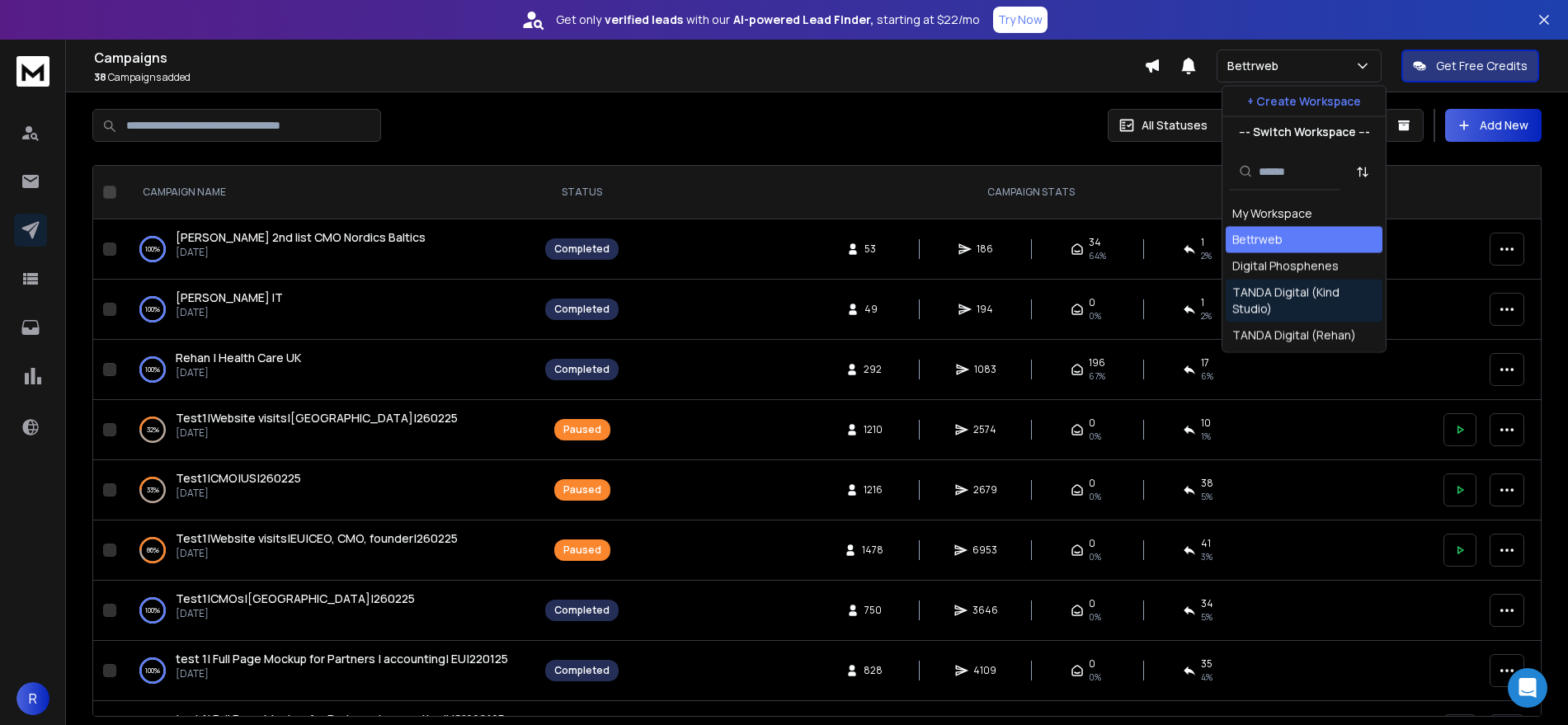
click at [1298, 301] on div "TANDA Digital (Kind Studio)" at bounding box center [1304, 301] width 144 height 33
